Goal: Task Accomplishment & Management: Manage account settings

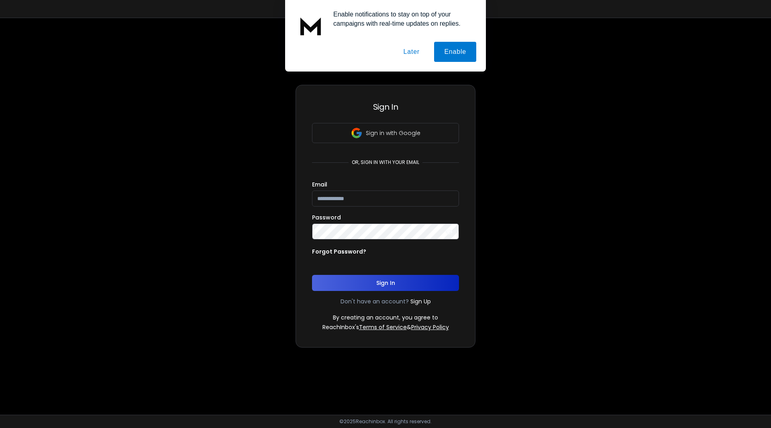
click at [351, 197] on input "email" at bounding box center [385, 198] width 147 height 16
paste input "**********"
type input "**********"
click at [370, 288] on button "Sign In" at bounding box center [385, 283] width 147 height 16
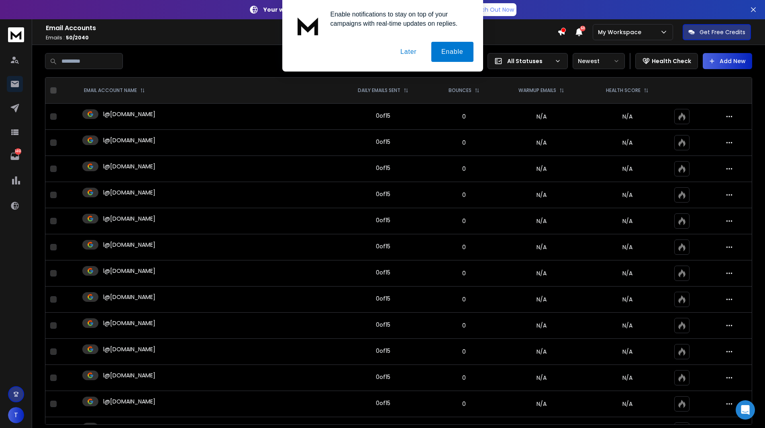
click at [408, 55] on button "Later" at bounding box center [408, 52] width 36 height 20
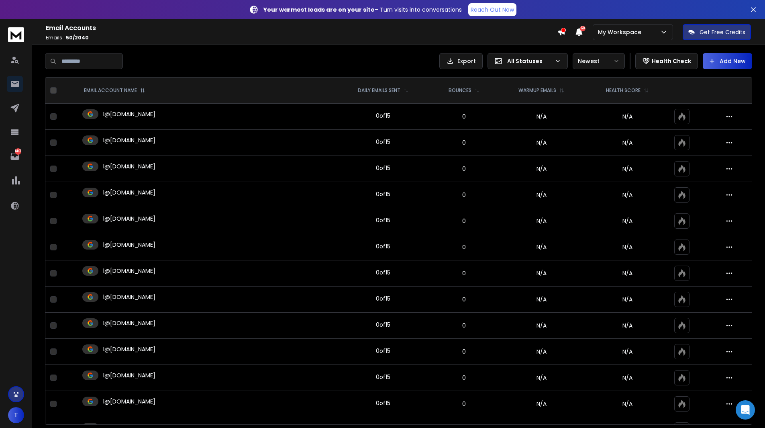
click at [724, 57] on button "Add New" at bounding box center [727, 61] width 49 height 16
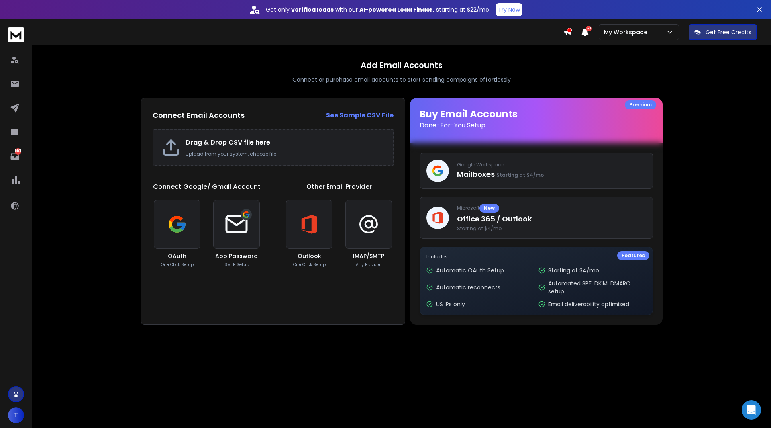
click at [186, 234] on icon at bounding box center [177, 224] width 20 height 24
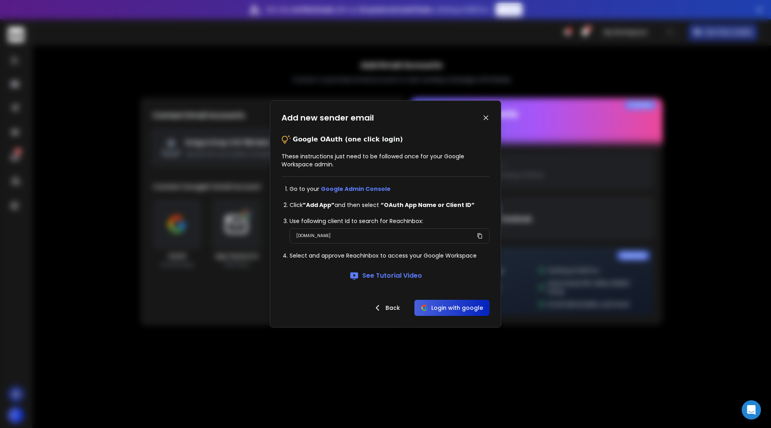
click at [461, 307] on button "Login with google" at bounding box center [451, 308] width 75 height 16
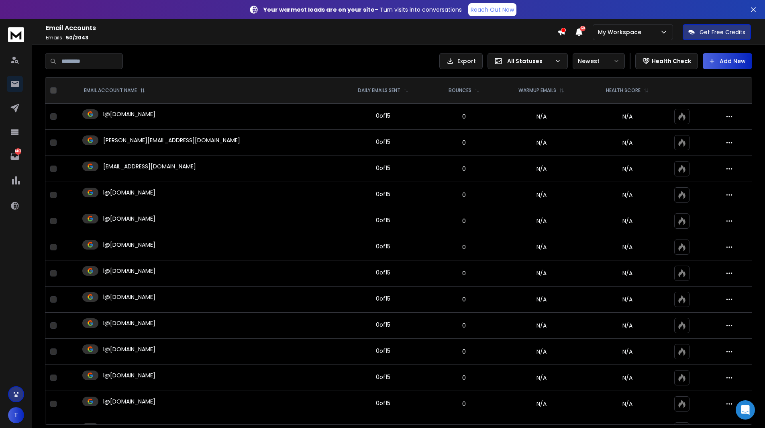
click at [723, 63] on button "Add New" at bounding box center [727, 61] width 49 height 16
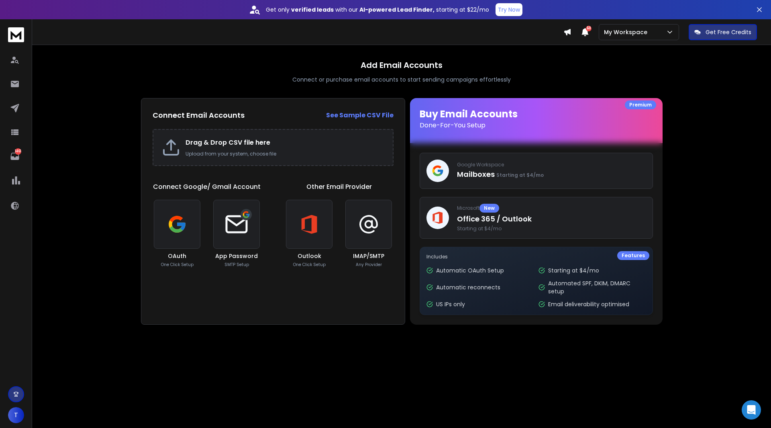
click at [173, 228] on icon at bounding box center [176, 229] width 13 height 7
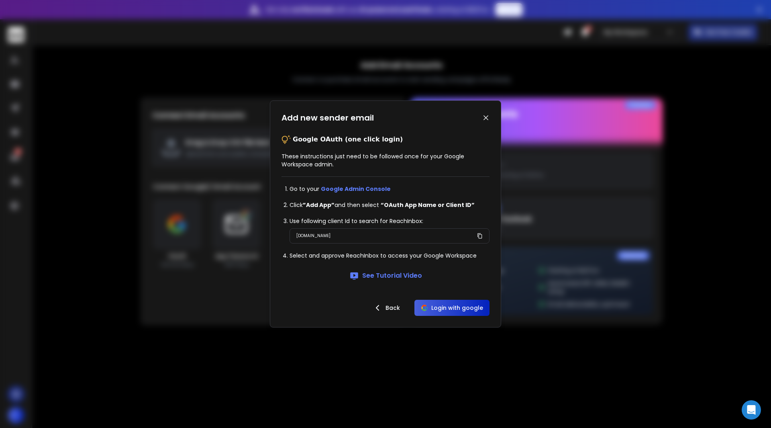
click at [465, 311] on button "Login with google" at bounding box center [451, 308] width 75 height 16
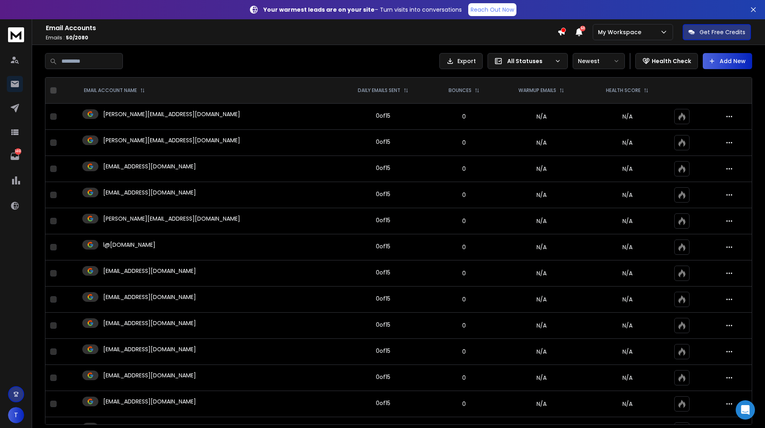
click at [720, 67] on button "Add New" at bounding box center [727, 61] width 49 height 16
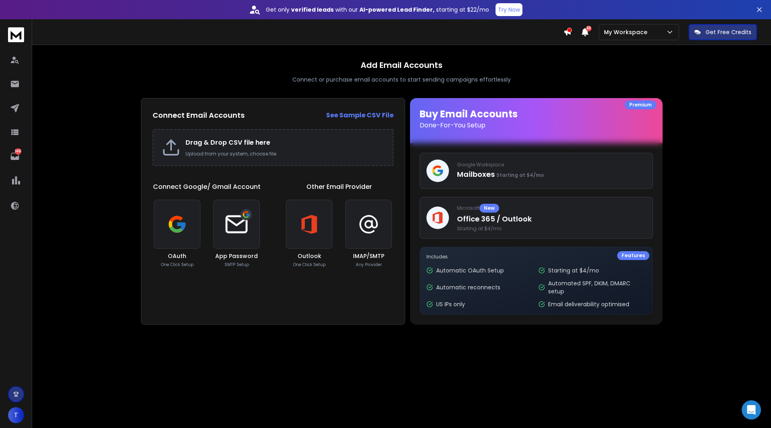
click at [167, 224] on div at bounding box center [177, 224] width 47 height 49
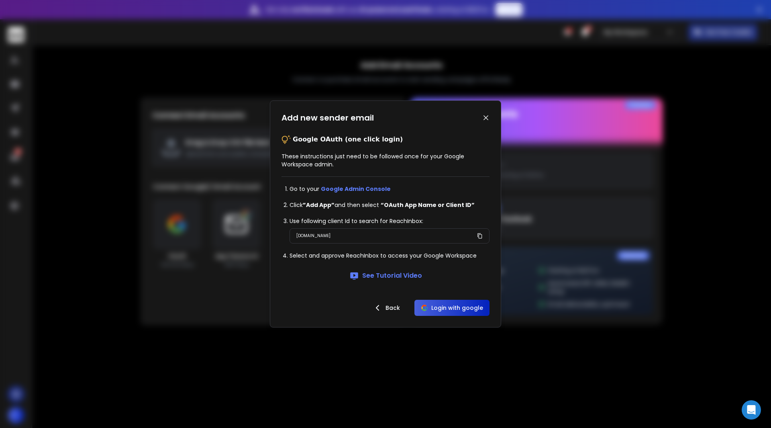
click at [453, 308] on button "Login with google" at bounding box center [451, 308] width 75 height 16
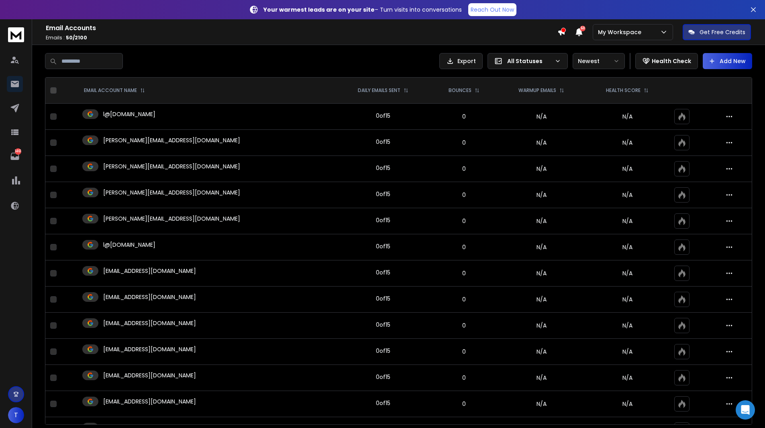
click at [721, 64] on button "Add New" at bounding box center [727, 61] width 49 height 16
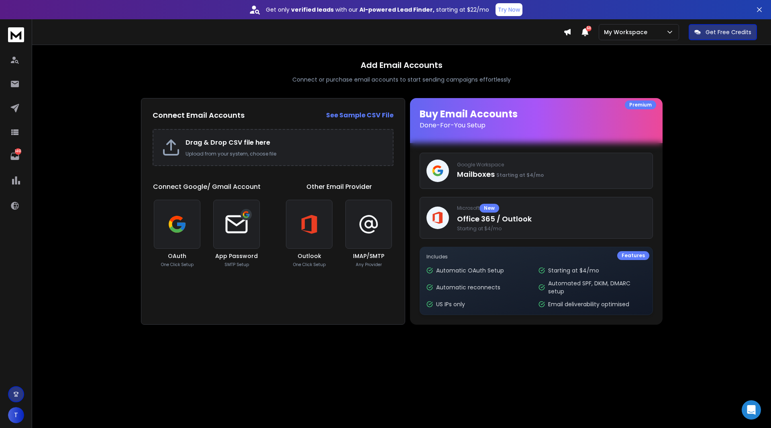
click at [174, 234] on icon at bounding box center [177, 224] width 20 height 24
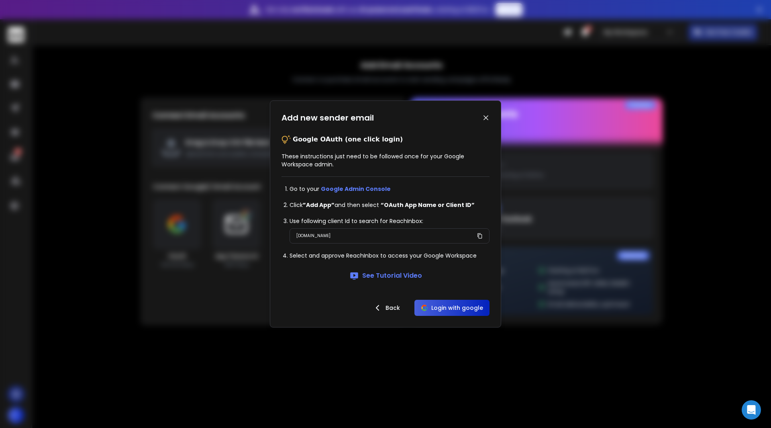
click at [434, 308] on button "Login with google" at bounding box center [451, 308] width 75 height 16
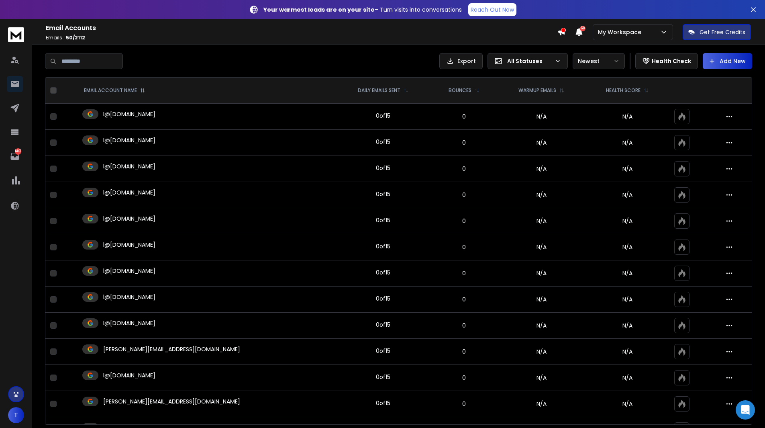
click at [722, 62] on button "Add New" at bounding box center [727, 61] width 49 height 16
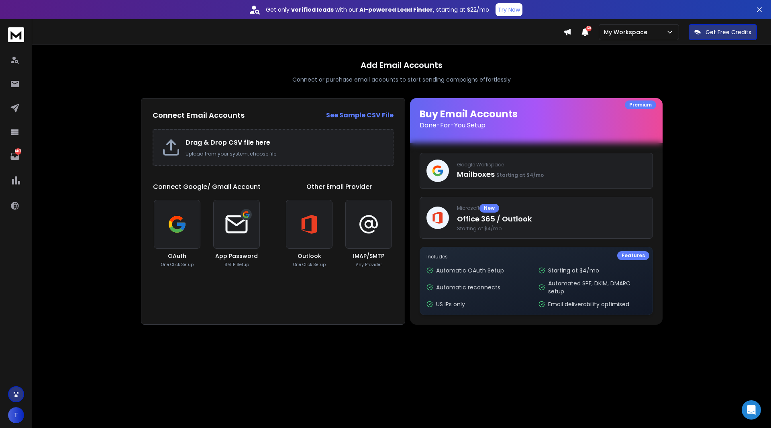
click at [175, 220] on icon at bounding box center [176, 219] width 13 height 6
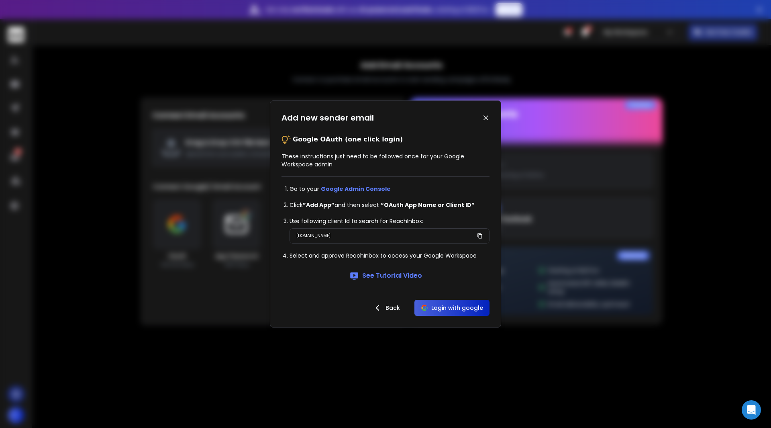
click at [455, 305] on button "Login with google" at bounding box center [451, 308] width 75 height 16
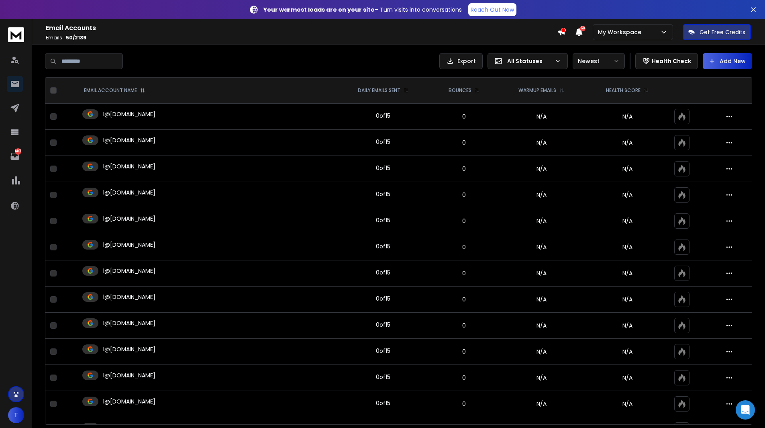
click at [721, 61] on button "Add New" at bounding box center [727, 61] width 49 height 16
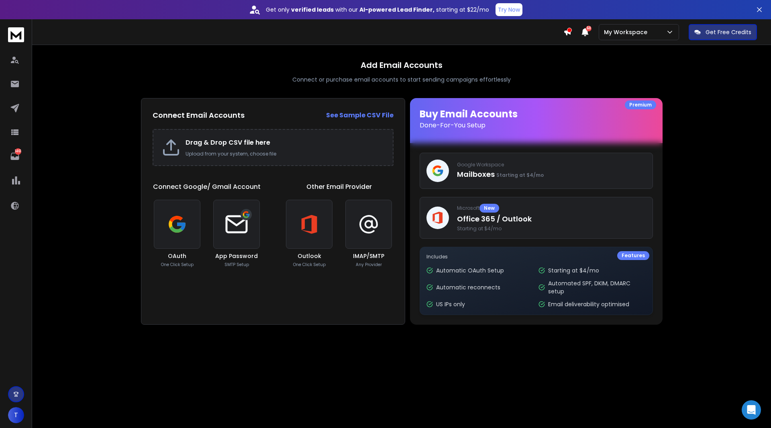
click at [176, 228] on icon at bounding box center [177, 224] width 20 height 24
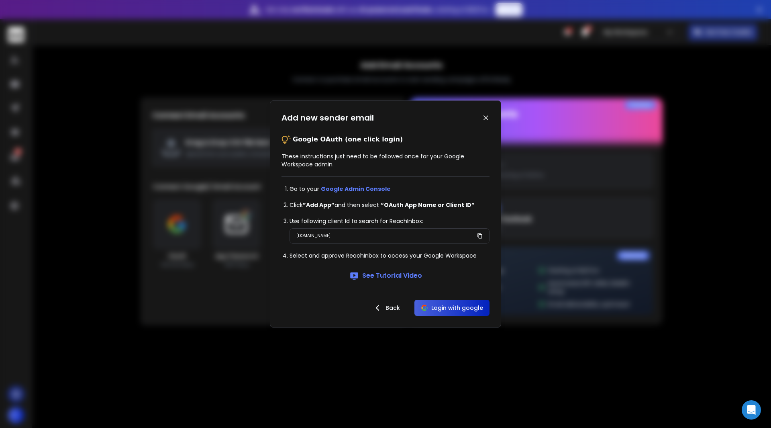
click at [428, 305] on icon at bounding box center [424, 307] width 7 height 7
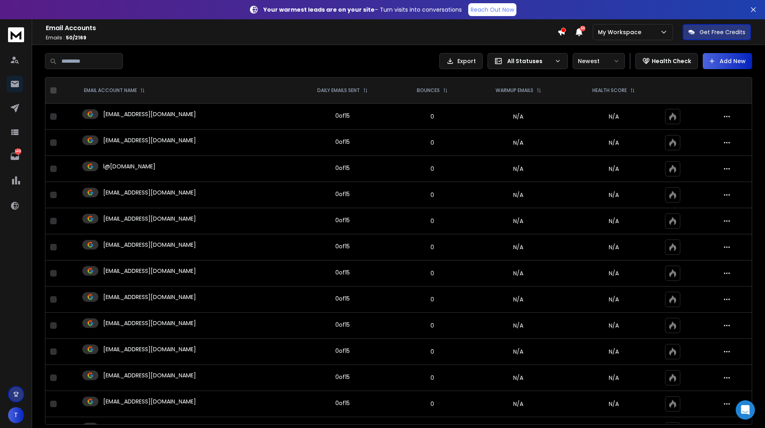
click at [727, 57] on button "Add New" at bounding box center [727, 61] width 49 height 16
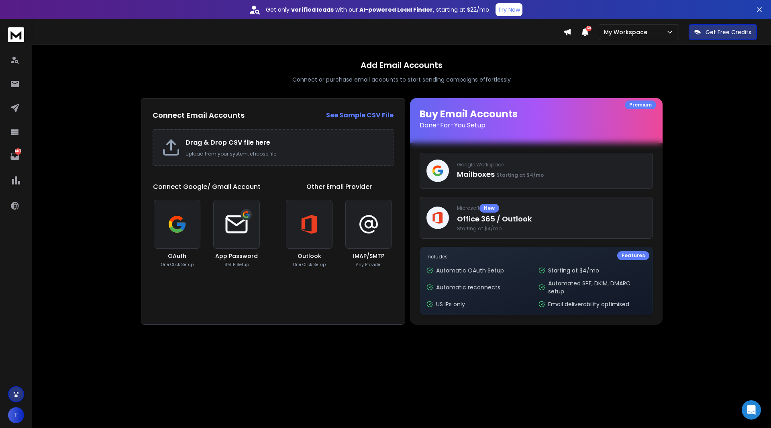
click at [181, 235] on icon at bounding box center [177, 224] width 20 height 24
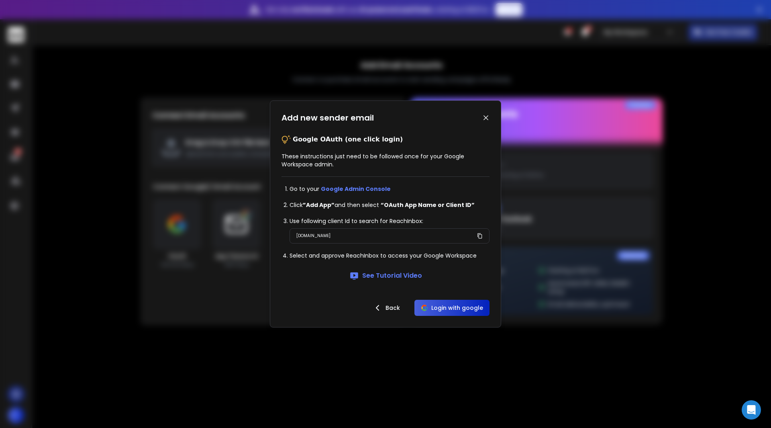
click at [428, 306] on icon at bounding box center [424, 307] width 7 height 7
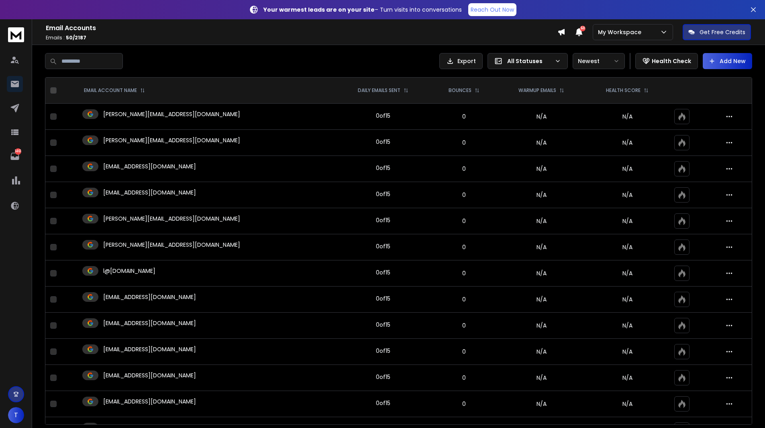
click at [719, 61] on button "Add New" at bounding box center [727, 61] width 49 height 16
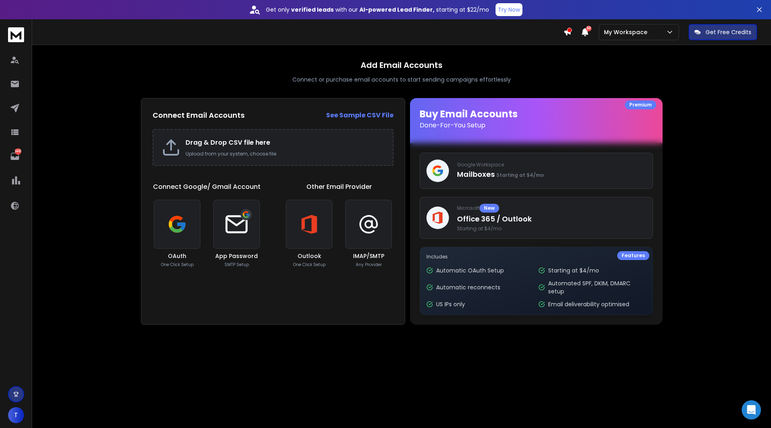
click at [182, 218] on icon at bounding box center [176, 219] width 13 height 6
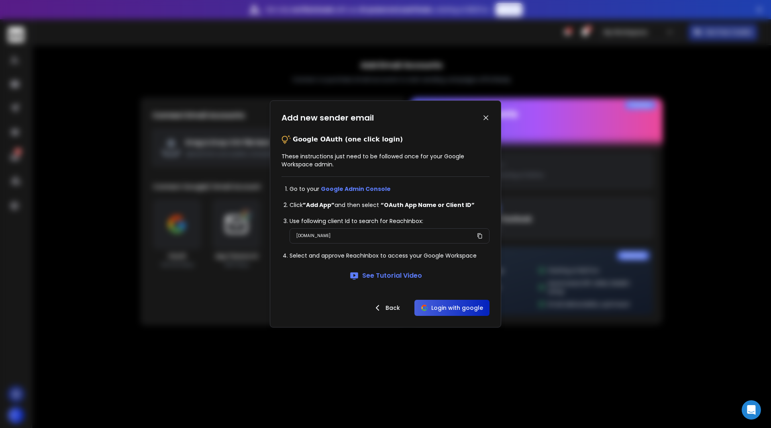
click at [426, 300] on button "Login with google" at bounding box center [451, 308] width 75 height 16
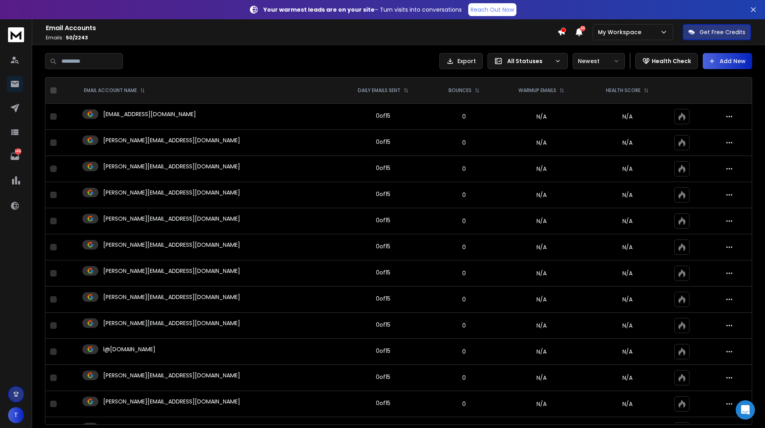
drag, startPoint x: 722, startPoint y: 60, endPoint x: 708, endPoint y: 61, distance: 13.3
click at [721, 60] on button "Add New" at bounding box center [727, 61] width 49 height 16
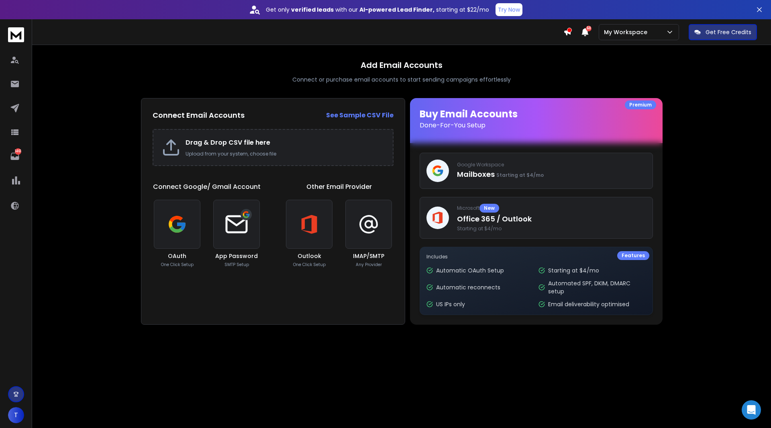
click at [173, 229] on icon at bounding box center [176, 229] width 13 height 7
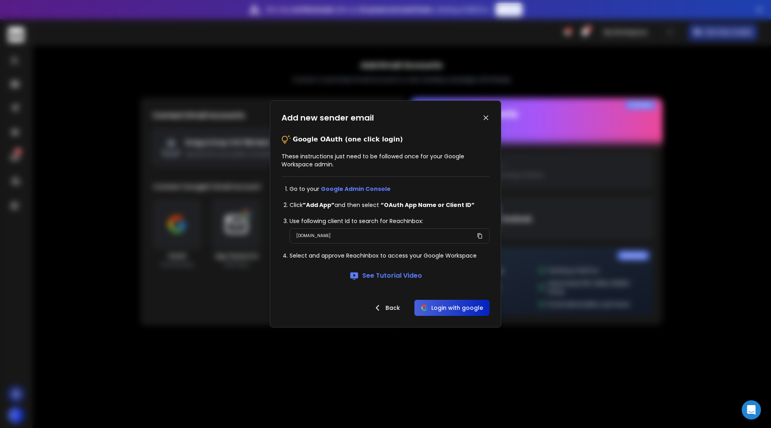
click at [429, 303] on button "Login with google" at bounding box center [451, 308] width 75 height 16
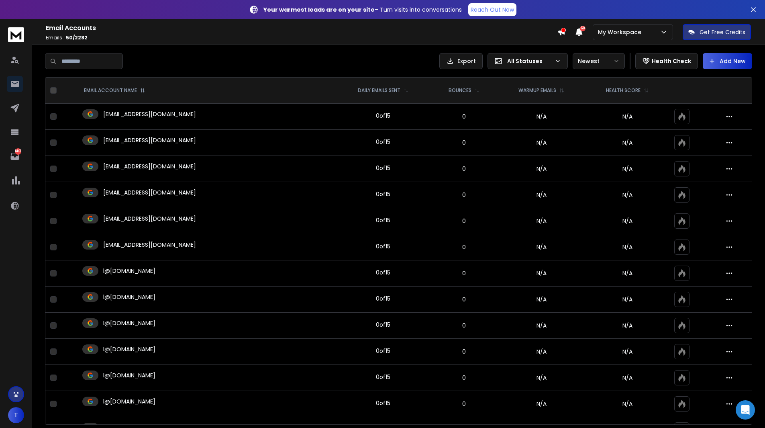
drag, startPoint x: 722, startPoint y: 61, endPoint x: 500, endPoint y: 104, distance: 226.2
click at [722, 62] on button "Add New" at bounding box center [727, 61] width 49 height 16
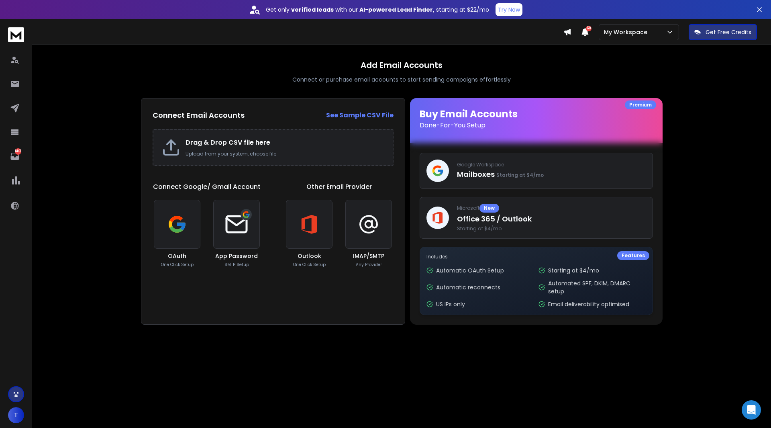
click at [181, 234] on icon at bounding box center [177, 224] width 20 height 24
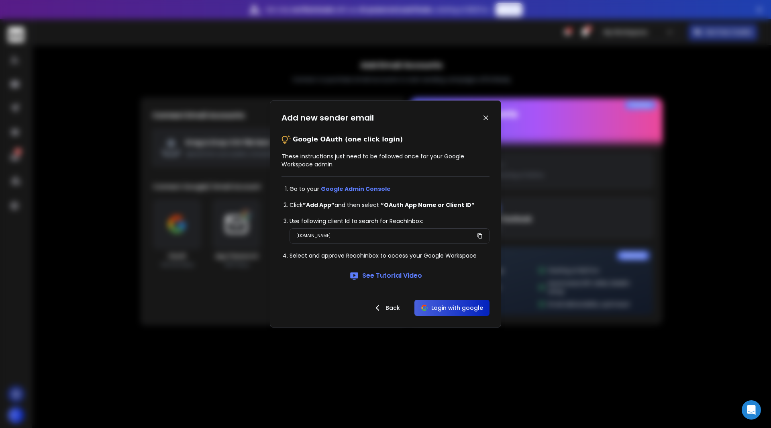
click at [445, 304] on button "Login with google" at bounding box center [451, 308] width 75 height 16
